Goal: Communication & Community: Answer question/provide support

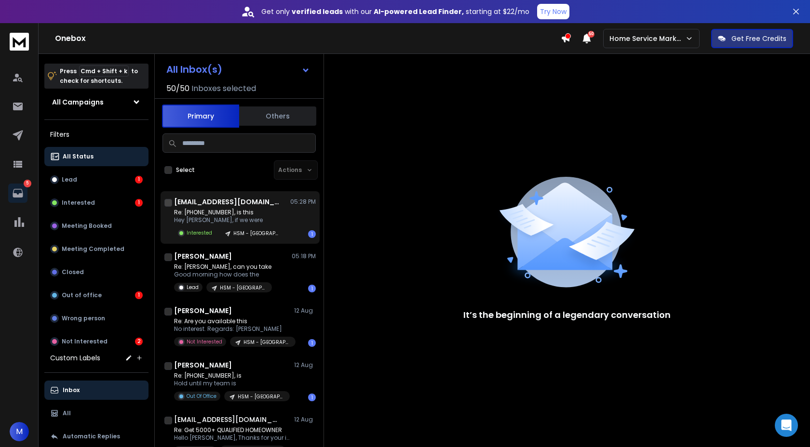
click at [245, 219] on p "Hey Mark, if we were" at bounding box center [229, 220] width 111 height 8
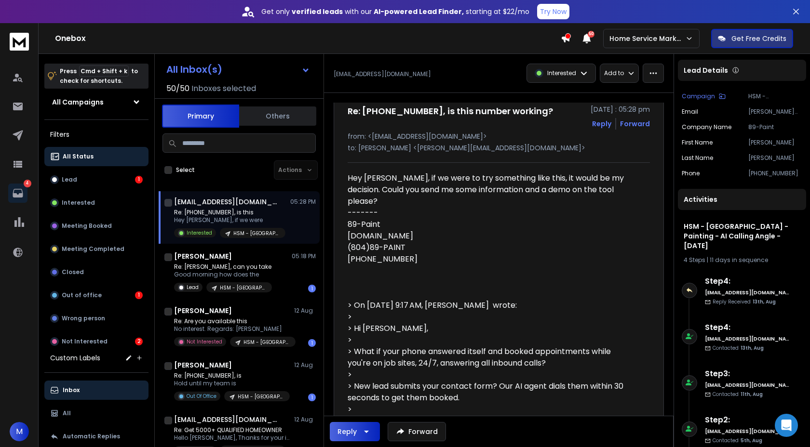
scroll to position [37, 0]
click at [359, 435] on div "Reply" at bounding box center [354, 432] width 35 height 12
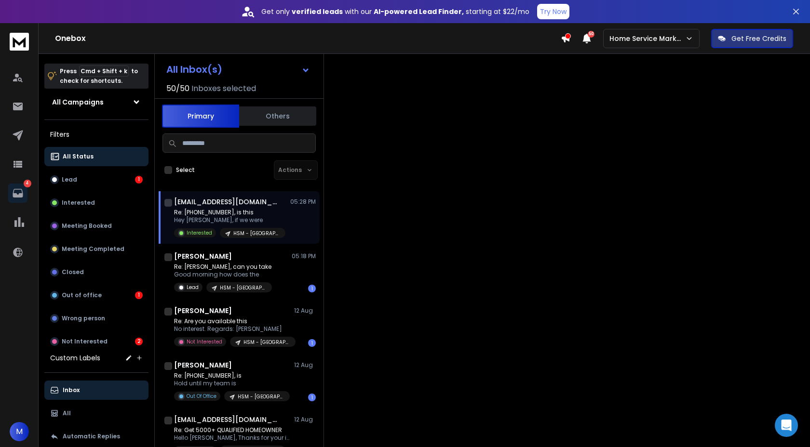
scroll to position [0, 0]
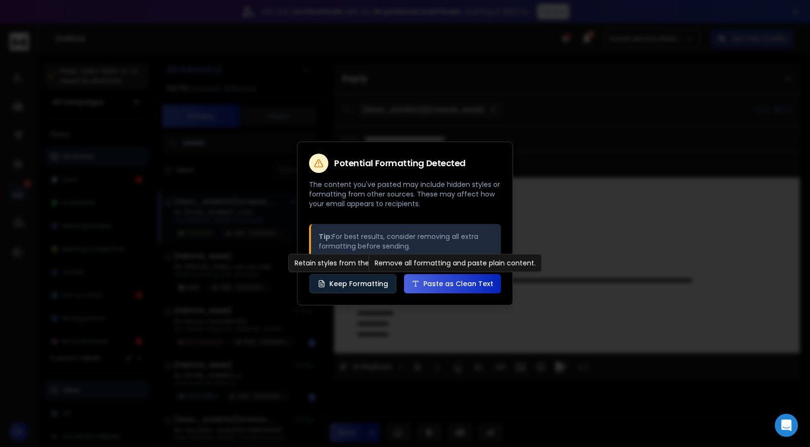
click at [370, 290] on button "Keep Formatting" at bounding box center [352, 283] width 87 height 19
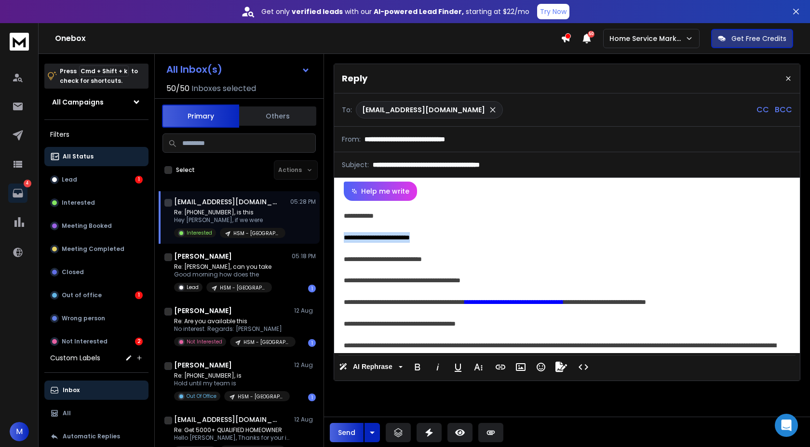
drag, startPoint x: 426, startPoint y: 239, endPoint x: 310, endPoint y: 239, distance: 115.7
click at [310, 239] on div "All Inbox(s) 50 / 50 Inboxes selected Primary Others Select Actions ethan@89pai…" at bounding box center [482, 277] width 656 height 447
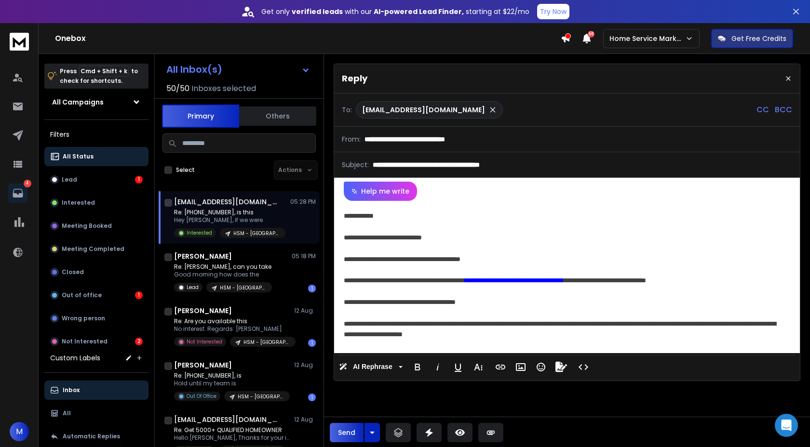
scroll to position [40, 0]
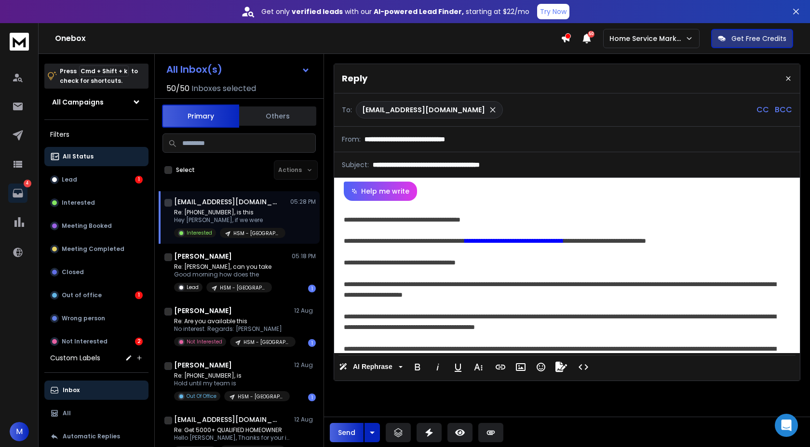
click at [722, 242] on p "**********" at bounding box center [562, 241] width 436 height 11
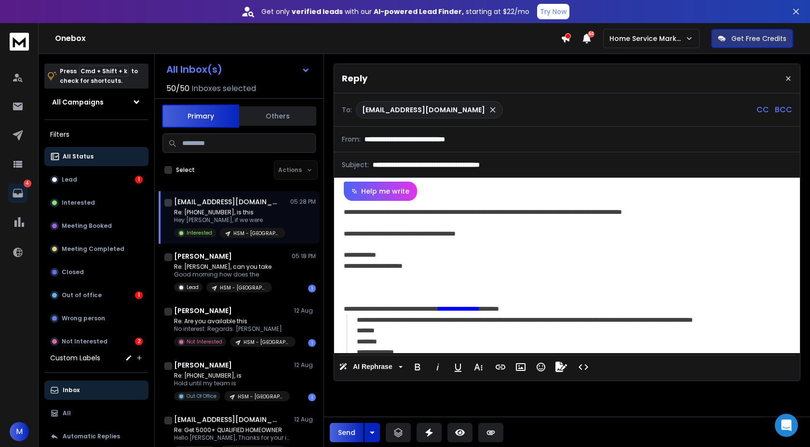
scroll to position [228, 0]
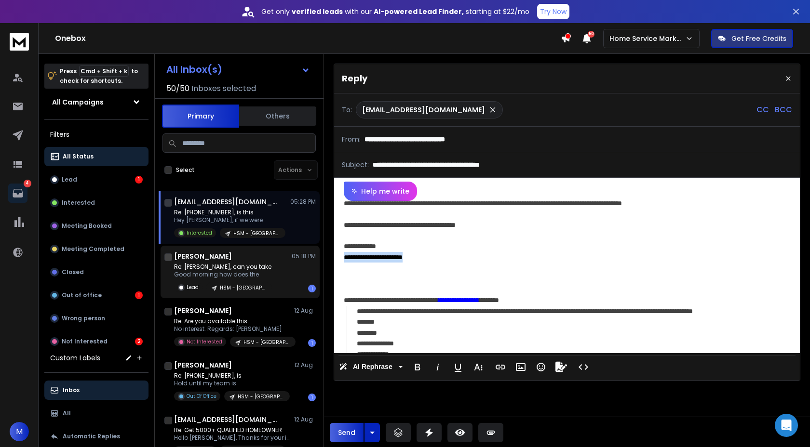
drag, startPoint x: 424, startPoint y: 259, endPoint x: 298, endPoint y: 259, distance: 125.3
click at [298, 259] on div "All Inbox(s) 50 / 50 Inboxes selected Primary Others Select Actions ethan@89pai…" at bounding box center [482, 277] width 656 height 447
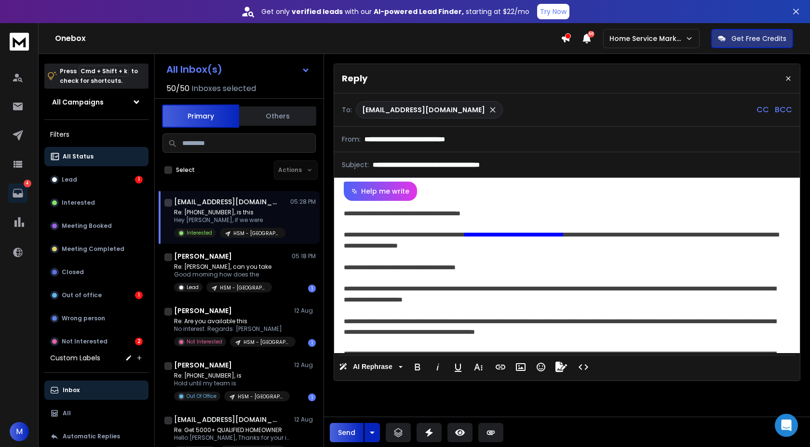
scroll to position [0, 0]
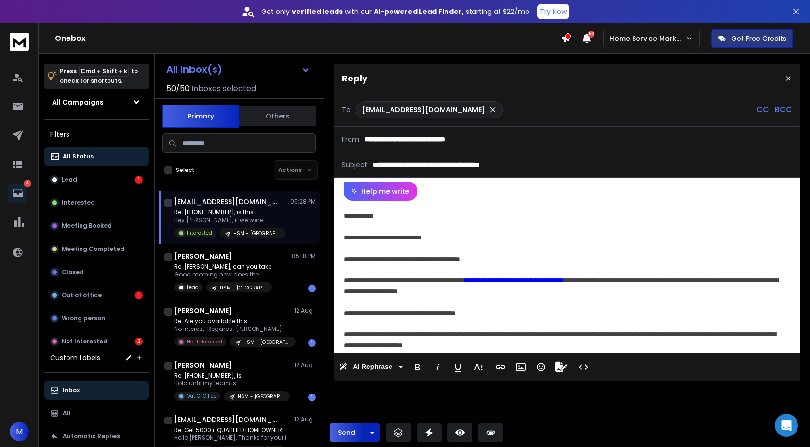
click at [392, 212] on div "**********" at bounding box center [562, 216] width 436 height 11
click at [344, 433] on button "Send" at bounding box center [347, 432] width 34 height 19
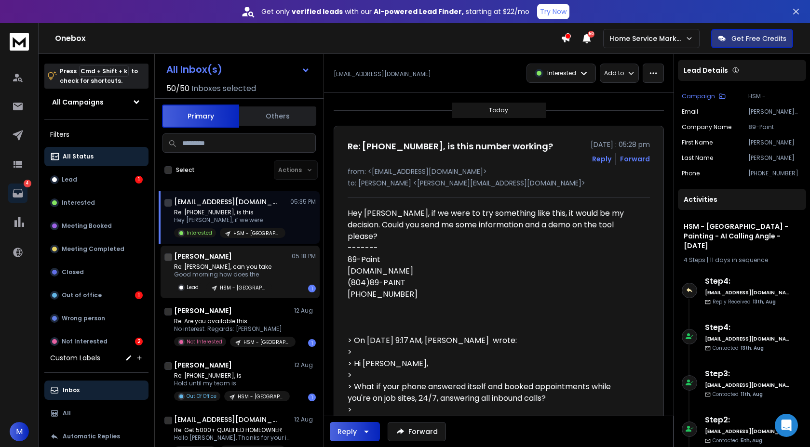
click at [257, 268] on p "Re: [PERSON_NAME], can you take" at bounding box center [223, 267] width 98 height 8
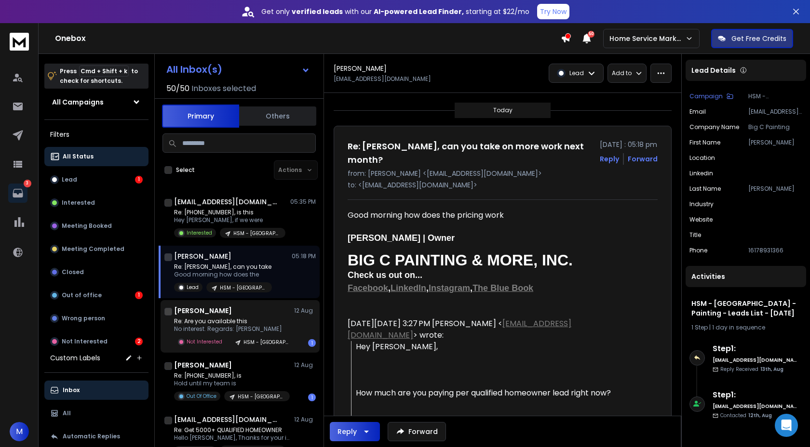
click at [260, 319] on p "Re: Are you available this" at bounding box center [232, 322] width 116 height 8
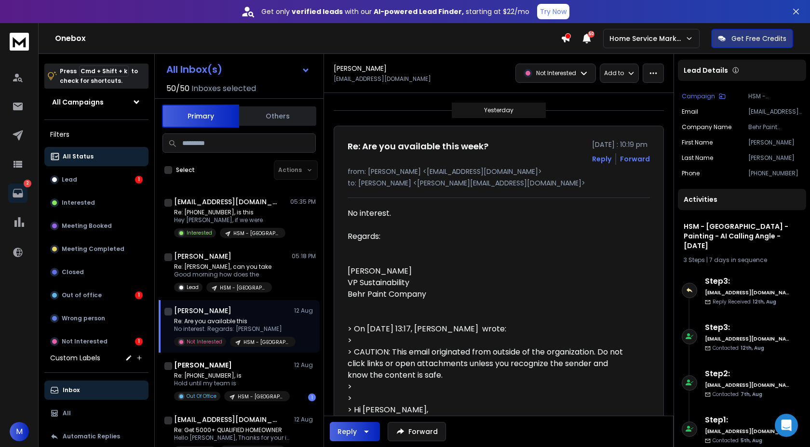
click at [661, 76] on button "button" at bounding box center [653, 73] width 21 height 19
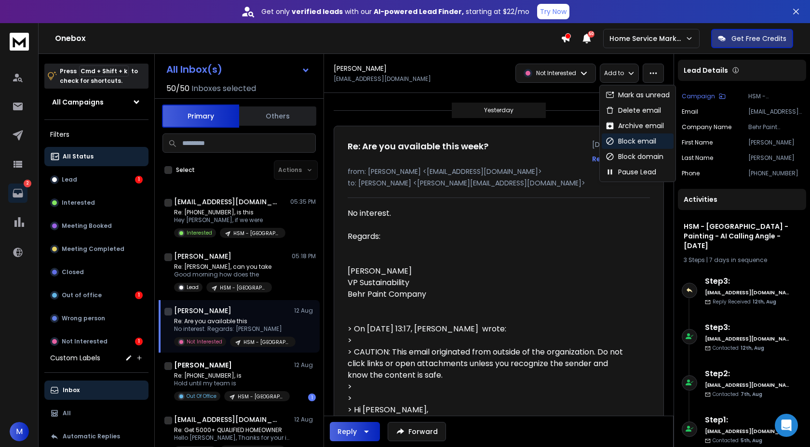
click at [646, 138] on div "Block email" at bounding box center [630, 141] width 51 height 10
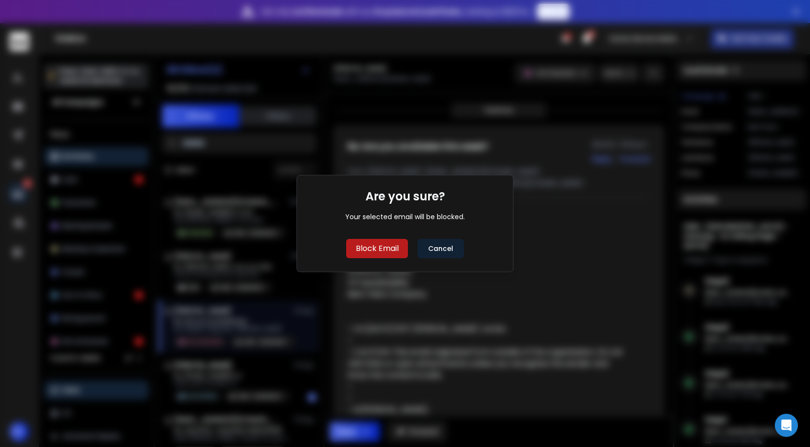
click at [383, 243] on button "Block Email" at bounding box center [377, 248] width 62 height 19
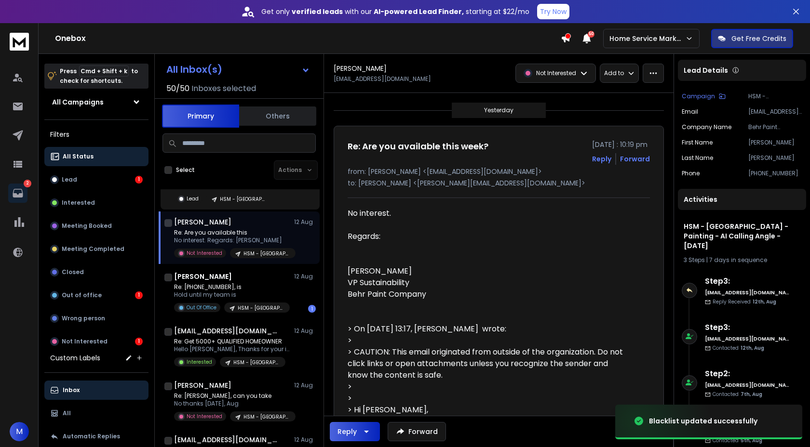
scroll to position [104, 0]
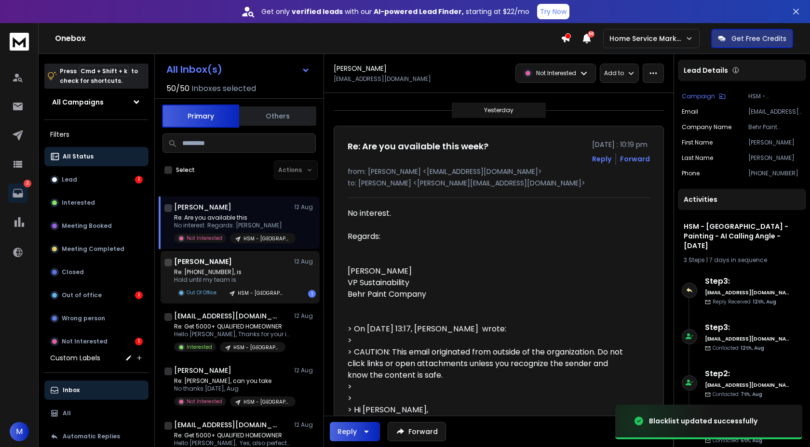
click at [230, 277] on p "Hold until my team is" at bounding box center [232, 280] width 116 height 8
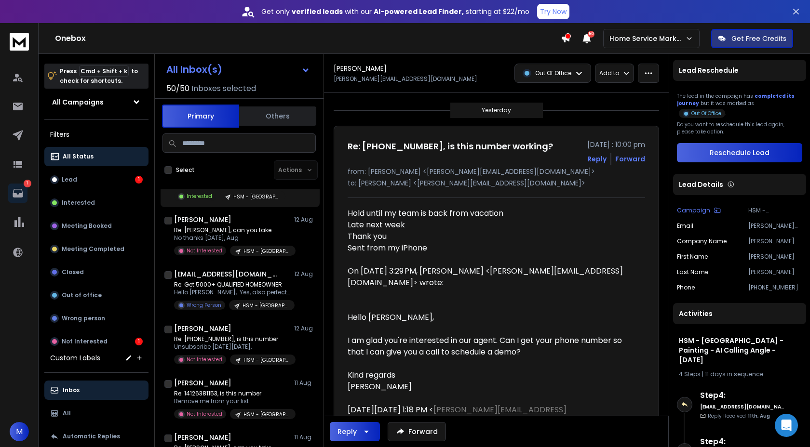
scroll to position [0, 0]
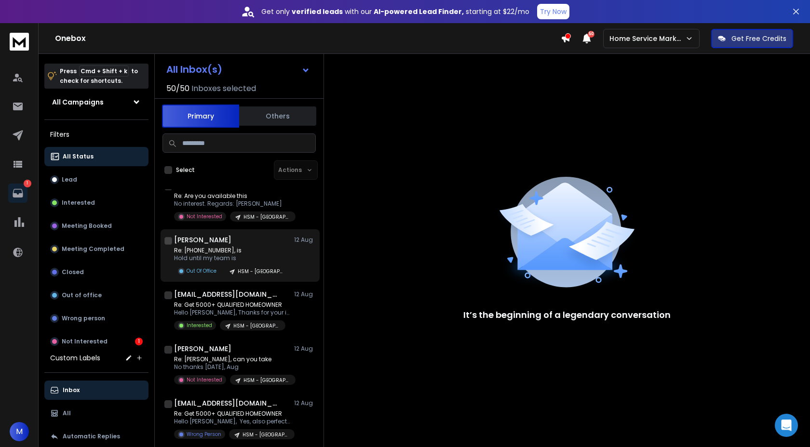
scroll to position [130, 0]
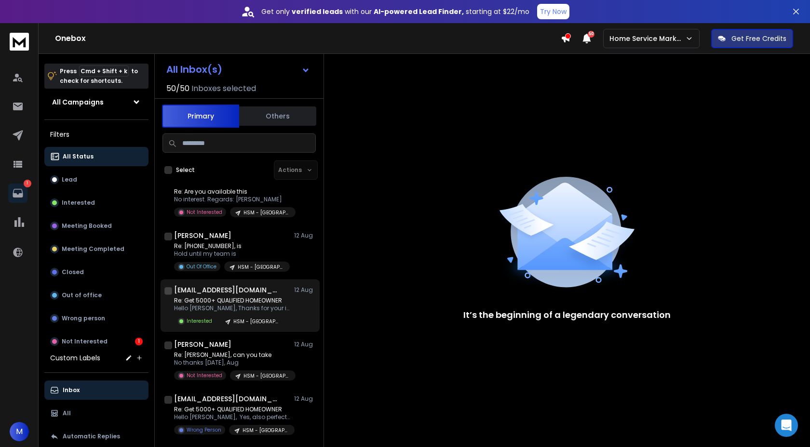
click at [236, 299] on p "Re: Get 5000+ QUALIFIED HOMEOWNER" at bounding box center [232, 301] width 116 height 8
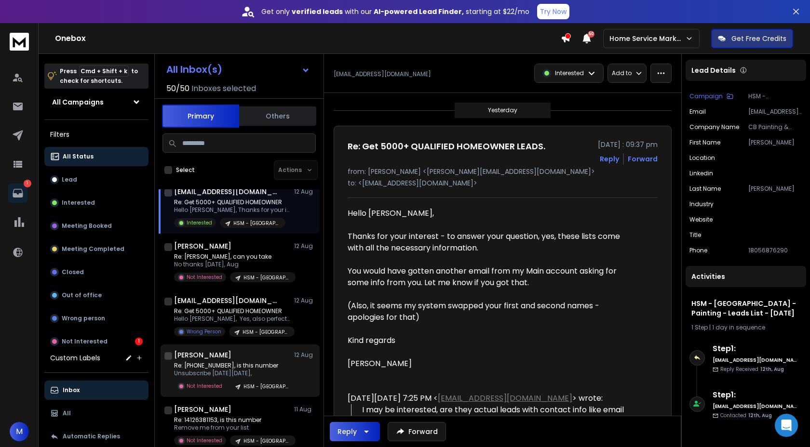
scroll to position [269, 0]
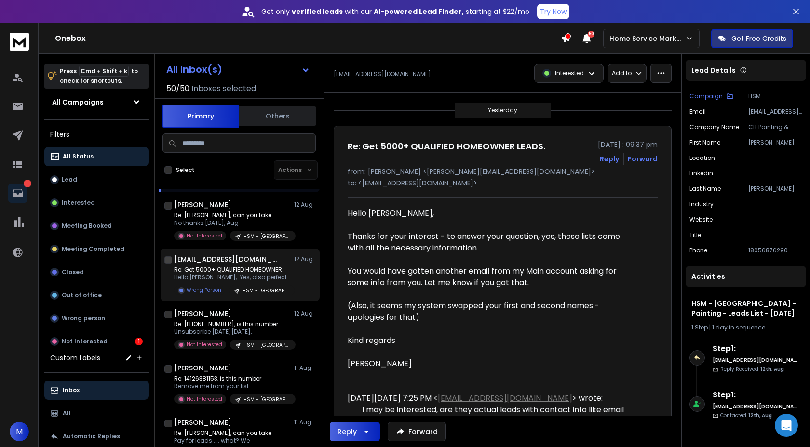
click at [234, 274] on p "Hello [PERSON_NAME], Yes, also perfect for" at bounding box center [232, 278] width 116 height 8
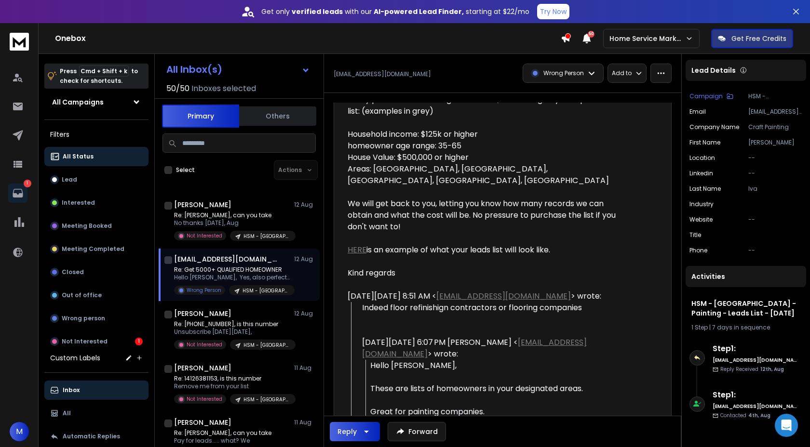
scroll to position [0, 0]
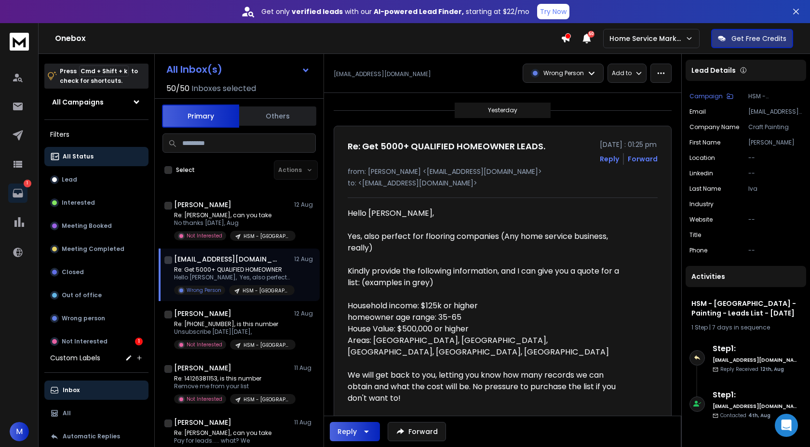
click at [354, 442] on div "Reply Forward" at bounding box center [502, 431] width 357 height 31
click at [373, 425] on button "Reply" at bounding box center [355, 431] width 50 height 19
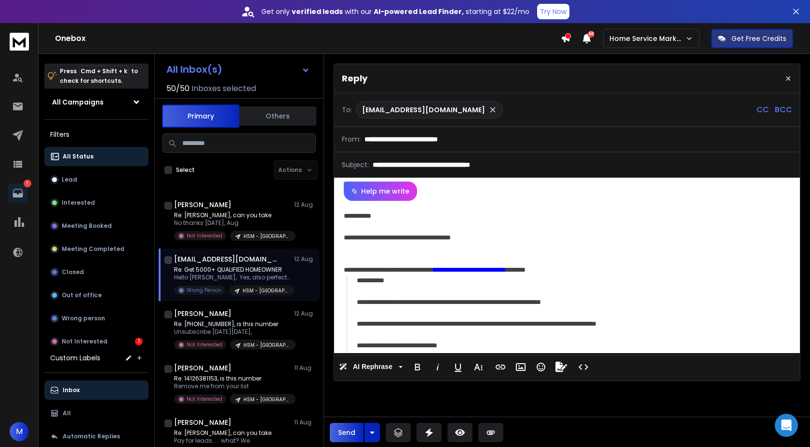
click at [491, 239] on div "**********" at bounding box center [562, 237] width 436 height 11
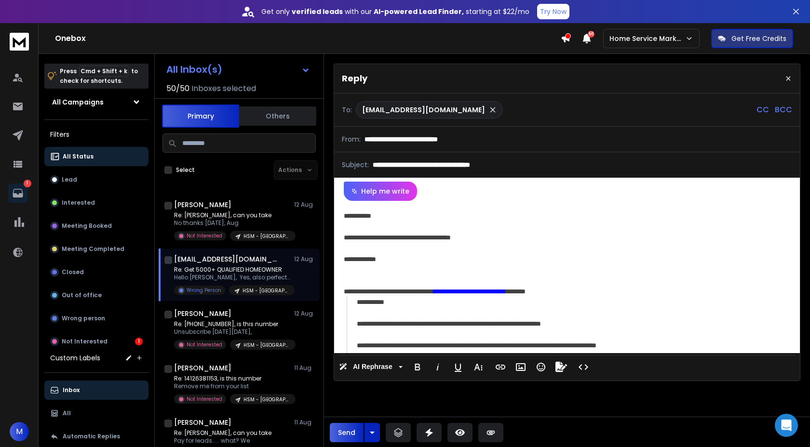
click at [343, 439] on button "Send" at bounding box center [347, 432] width 34 height 19
